Goal: Information Seeking & Learning: Learn about a topic

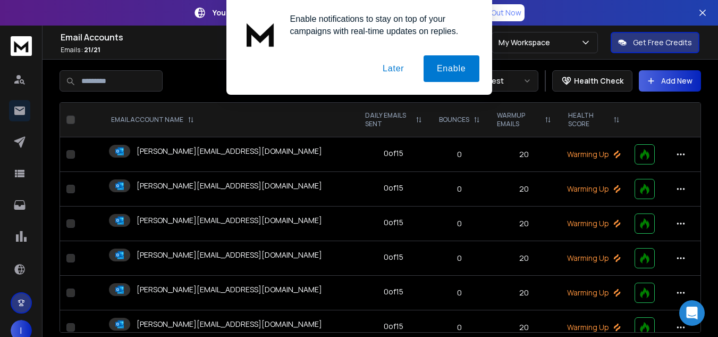
click at [400, 70] on button "Later" at bounding box center [394, 68] width 48 height 27
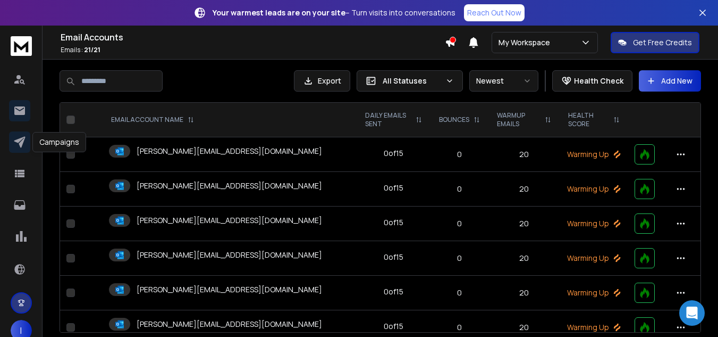
click at [12, 145] on link at bounding box center [19, 141] width 21 height 21
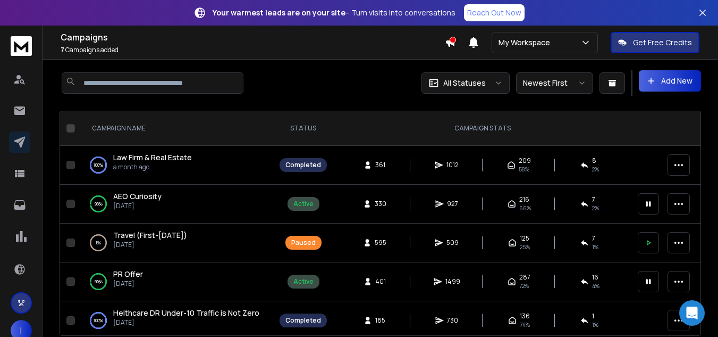
click at [134, 157] on span "Law Firm & Real Estate" at bounding box center [152, 157] width 79 height 10
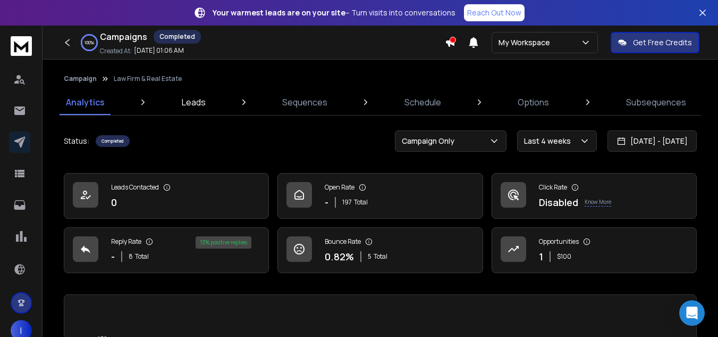
click at [199, 107] on p "Leads" at bounding box center [194, 102] width 24 height 13
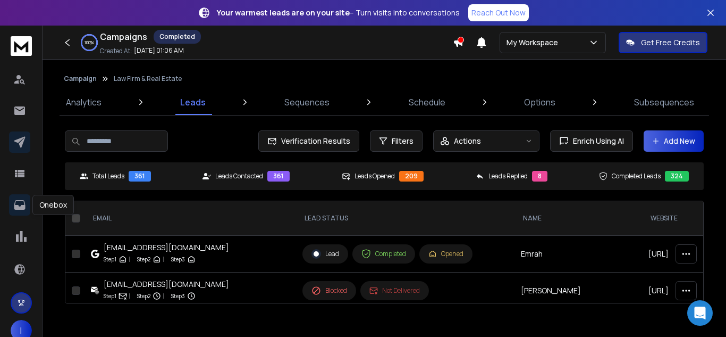
click at [20, 197] on link at bounding box center [19, 204] width 21 height 21
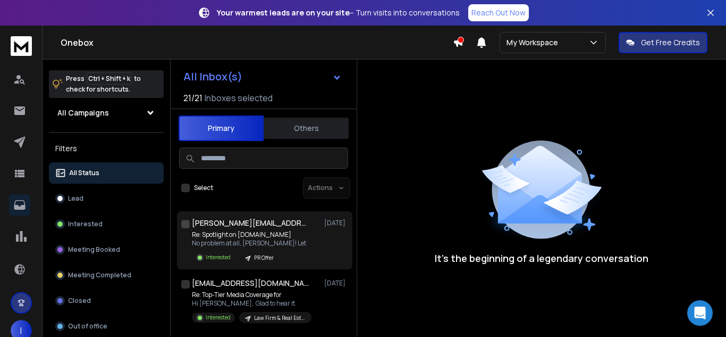
click at [345, 245] on div "Re: Spotlight on [DOMAIN_NAME] No problem at all, [PERSON_NAME]! Let Interested…" at bounding box center [270, 246] width 156 height 32
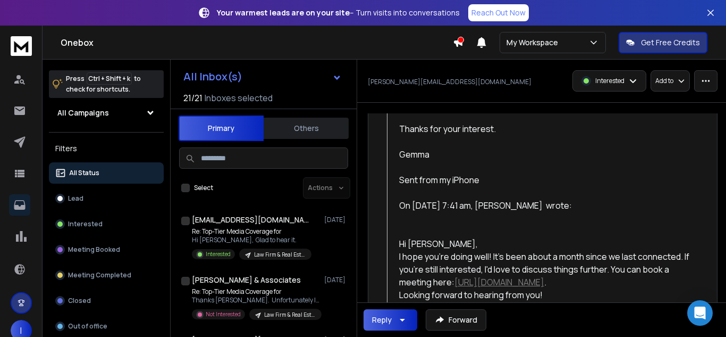
scroll to position [66, 0]
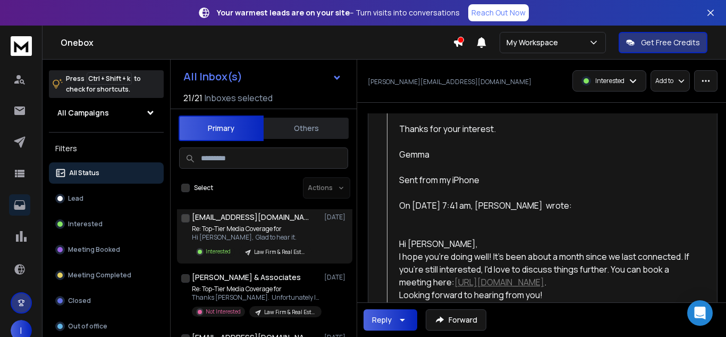
click at [281, 232] on p "Re: Top-Tier Media Coverage for" at bounding box center [252, 228] width 120 height 9
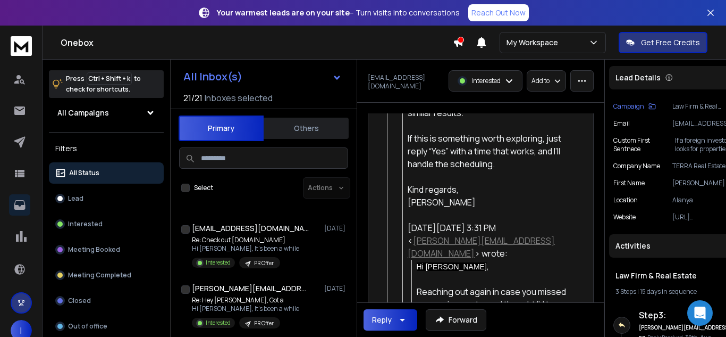
scroll to position [476, 0]
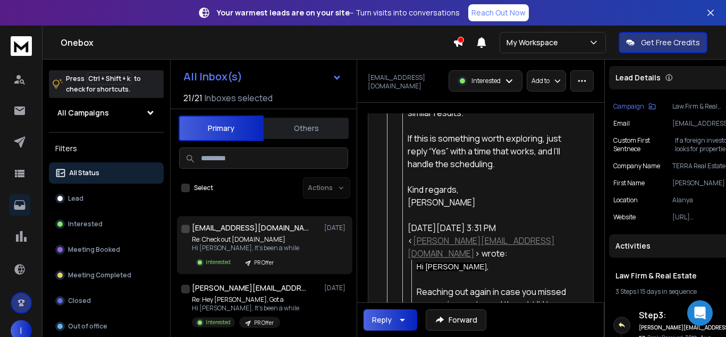
click at [259, 244] on p "Hi [PERSON_NAME], It’s been a while" at bounding box center [245, 248] width 107 height 9
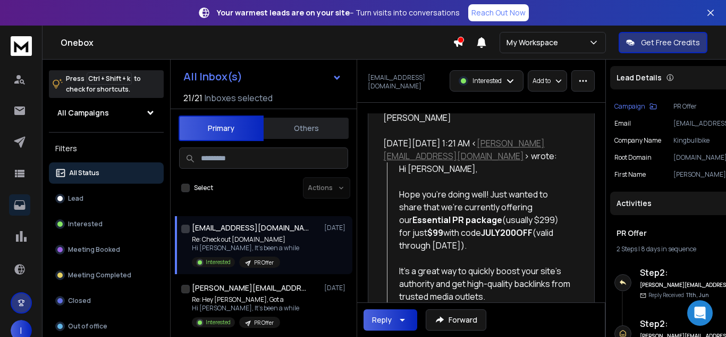
scroll to position [300, 0]
